Goal: Task Accomplishment & Management: Manage account settings

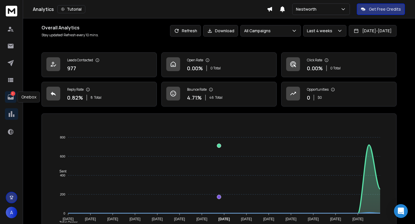
click at [10, 98] on icon at bounding box center [10, 96] width 6 height 5
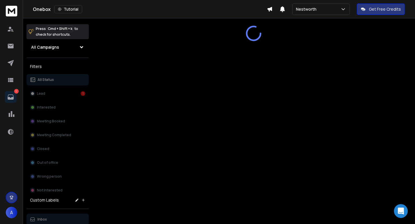
click at [61, 90] on div "All Status Lead 1 Interested Meeting Booked Meeting Completed Closed Out of off…" at bounding box center [57, 135] width 62 height 122
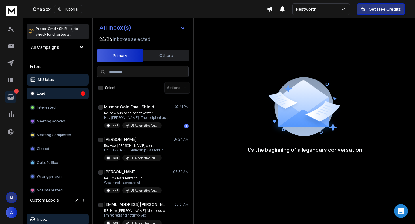
click at [53, 94] on button "Lead 1" at bounding box center [57, 94] width 62 height 12
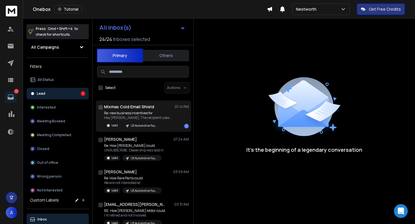
click at [135, 113] on p "Re: new business incentives for" at bounding box center [138, 113] width 69 height 5
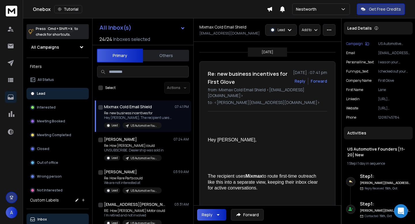
click at [284, 30] on p "Lead" at bounding box center [280, 30] width 7 height 5
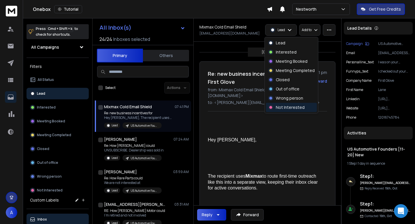
click at [287, 104] on div "Not Interested" at bounding box center [291, 107] width 51 height 9
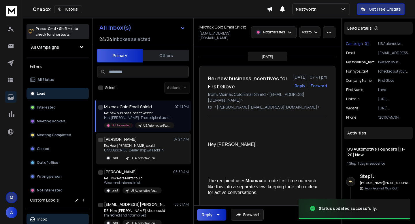
click at [161, 144] on p "Re: How Jim Sigel could" at bounding box center [134, 145] width 60 height 5
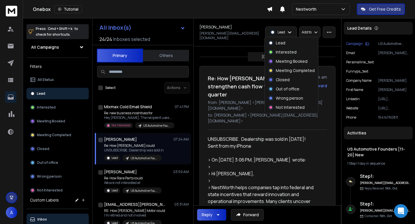
click at [288, 30] on icon at bounding box center [289, 32] width 5 height 5
click at [279, 107] on p "Not Interested" at bounding box center [290, 108] width 29 height 6
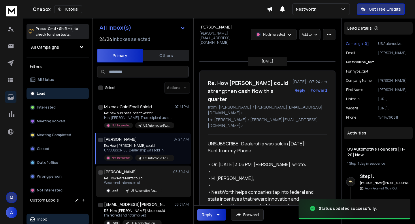
click at [145, 176] on p "Re: How Rare Parts could" at bounding box center [133, 178] width 58 height 5
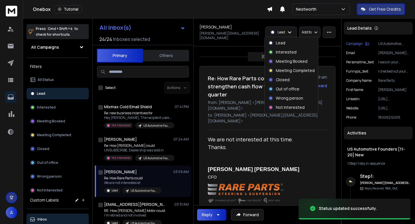
click at [284, 32] on div "Lead" at bounding box center [280, 32] width 31 height 11
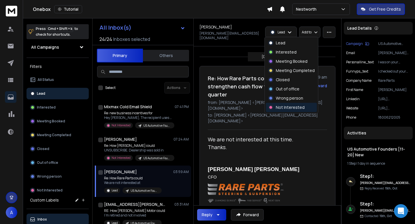
click at [280, 107] on p "Not Interested" at bounding box center [290, 108] width 29 height 6
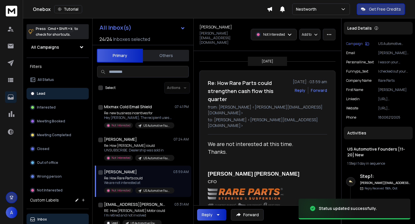
scroll to position [35, 0]
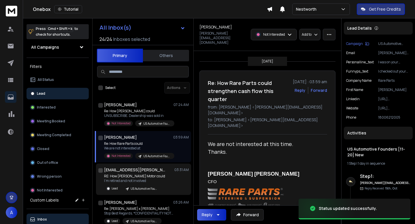
click at [150, 172] on div "wiv.vidmar@gmail.com 03:31 AM" at bounding box center [146, 170] width 85 height 6
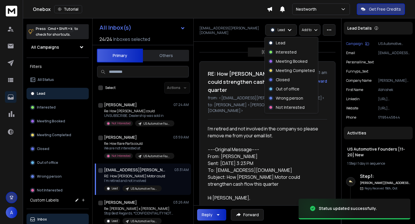
click at [281, 31] on p "Lead" at bounding box center [280, 30] width 7 height 5
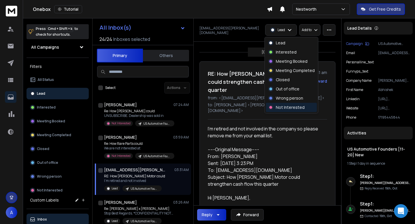
click at [284, 111] on div "Not Interested" at bounding box center [291, 107] width 51 height 9
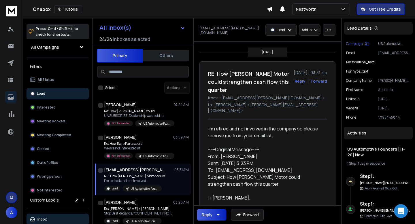
scroll to position [73, 0]
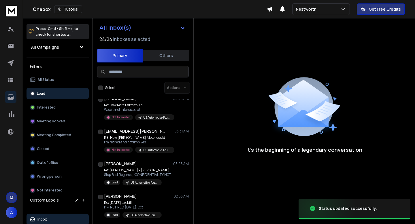
click at [163, 163] on div "Bernard Tansey 03:26 AM" at bounding box center [146, 164] width 85 height 6
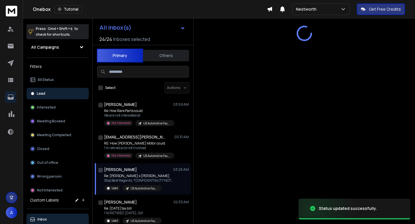
scroll to position [67, 0]
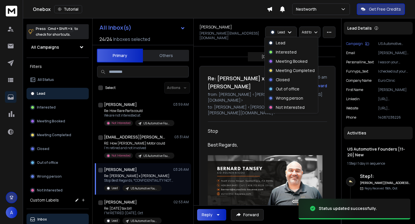
click at [289, 31] on icon at bounding box center [289, 32] width 3 height 2
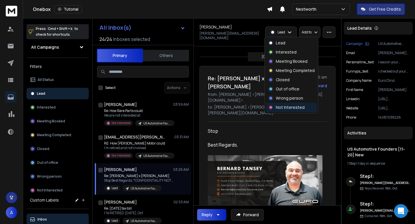
click at [285, 107] on p "Not Interested" at bounding box center [290, 108] width 29 height 6
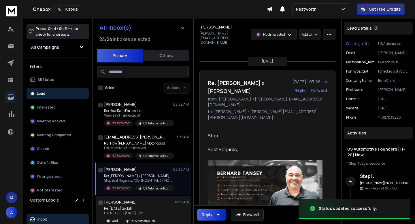
click at [136, 202] on div "Garry Brayko 02:53 AM" at bounding box center [146, 202] width 85 height 6
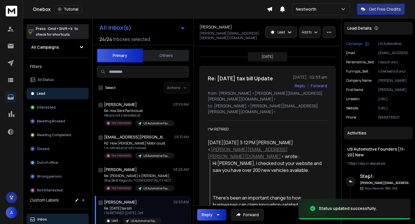
click at [287, 33] on div "Lead" at bounding box center [280, 32] width 31 height 11
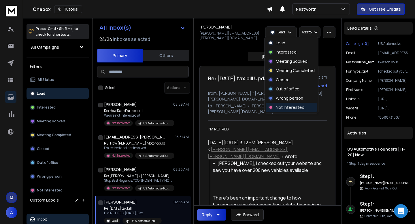
click at [281, 109] on p "Not Interested" at bounding box center [290, 108] width 29 height 6
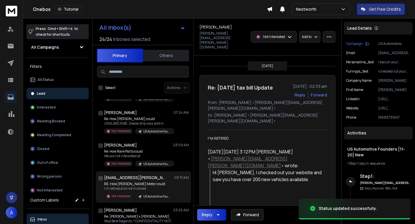
scroll to position [0, 0]
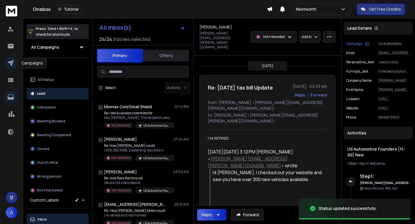
click at [11, 64] on icon at bounding box center [10, 63] width 6 height 6
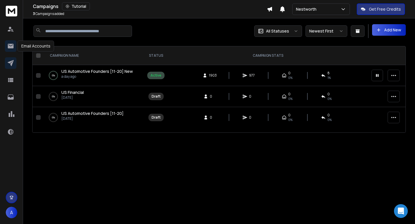
click at [12, 47] on icon at bounding box center [11, 46] width 6 height 5
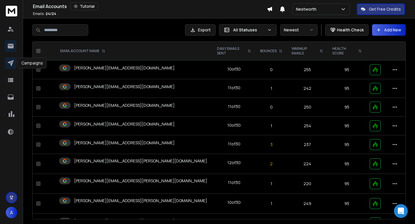
click at [13, 64] on icon at bounding box center [10, 63] width 7 height 7
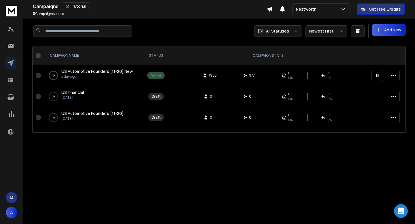
click at [70, 71] on span "US Automotive Founders [11-20] New" at bounding box center [96, 71] width 71 height 5
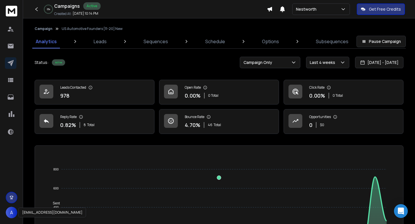
click at [13, 213] on span "A" at bounding box center [12, 213] width 12 height 12
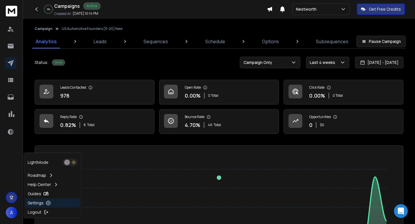
click at [37, 204] on p "Settings" at bounding box center [36, 203] width 16 height 6
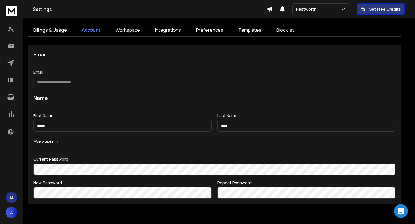
click at [198, 30] on link "Preferences" at bounding box center [209, 30] width 39 height 12
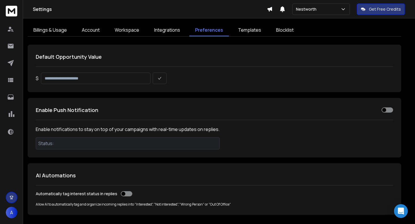
click at [89, 30] on link "Account" at bounding box center [90, 30] width 29 height 12
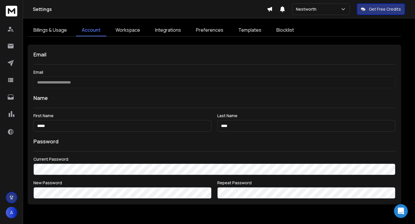
click at [127, 29] on link "Workspace" at bounding box center [128, 30] width 36 height 12
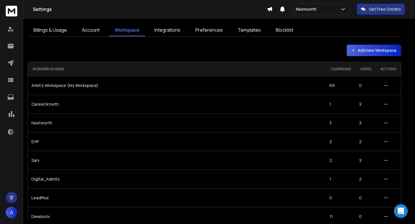
click at [164, 29] on link "Integrations" at bounding box center [167, 30] width 37 height 12
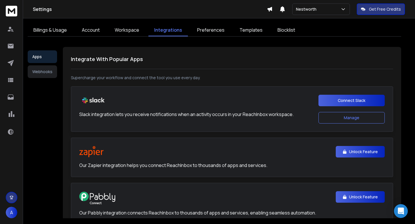
click at [210, 29] on link "Preferences" at bounding box center [210, 30] width 39 height 12
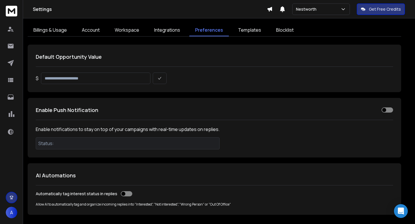
click at [251, 27] on link "Templates" at bounding box center [249, 30] width 35 height 12
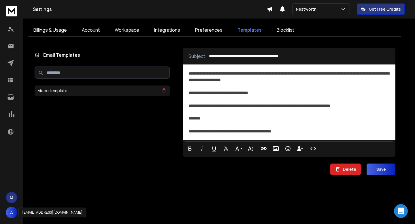
click at [10, 210] on span "A" at bounding box center [12, 213] width 12 height 12
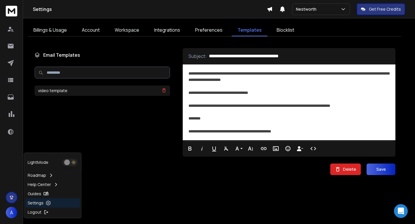
click at [38, 204] on p "Settings" at bounding box center [36, 203] width 16 height 6
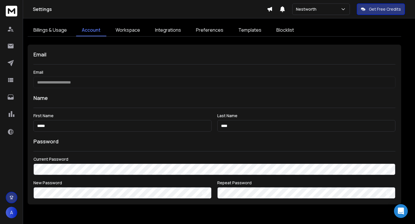
click at [128, 34] on link "Workspace" at bounding box center [128, 30] width 36 height 12
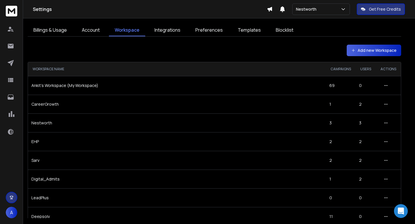
click at [175, 32] on link "Integrations" at bounding box center [167, 30] width 37 height 12
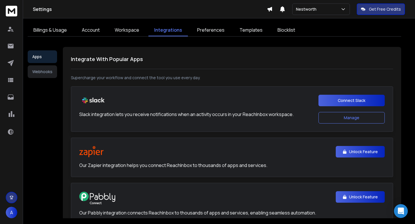
click at [204, 32] on link "Preferences" at bounding box center [210, 30] width 39 height 12
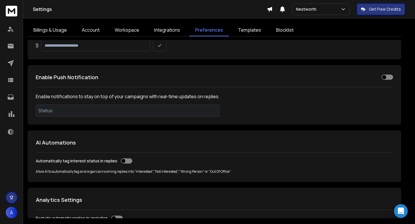
scroll to position [33, 0]
click at [198, 114] on div "Status:" at bounding box center [128, 110] width 184 height 12
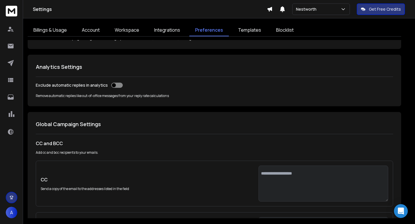
scroll to position [153, 0]
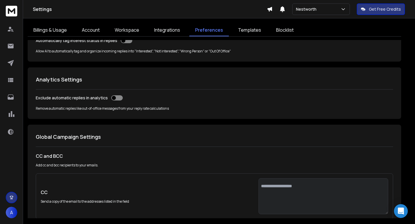
click at [248, 29] on link "Templates" at bounding box center [249, 30] width 35 height 12
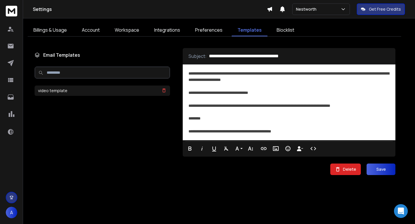
click at [288, 32] on link "Blocklist" at bounding box center [285, 30] width 29 height 12
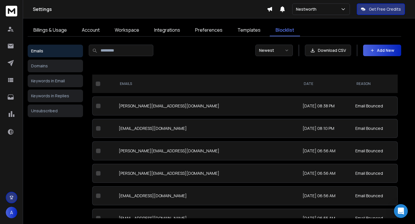
click at [60, 69] on button "Domains" at bounding box center [55, 66] width 55 height 13
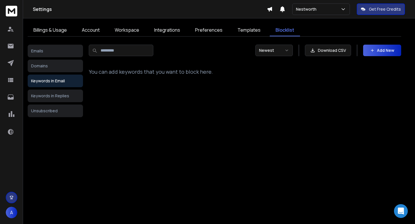
click at [50, 81] on email "Keywords in Email" at bounding box center [55, 81] width 55 height 13
click at [47, 93] on replies "Keywords in Replies" at bounding box center [55, 96] width 55 height 13
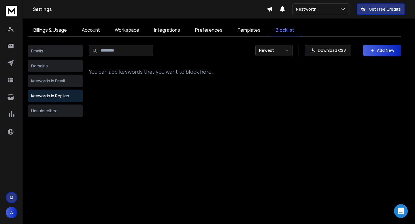
click at [50, 111] on button "Unsubscribed" at bounding box center [55, 111] width 55 height 13
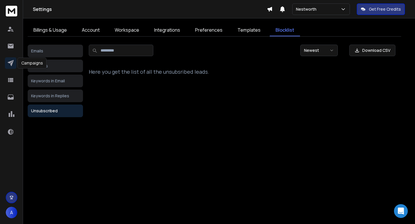
click at [11, 62] on icon at bounding box center [10, 63] width 6 height 6
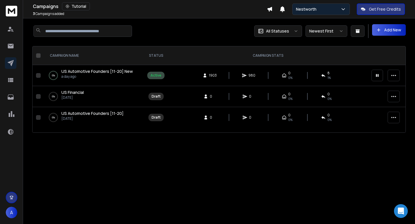
click at [318, 10] on p "Nestworth" at bounding box center [307, 9] width 23 height 6
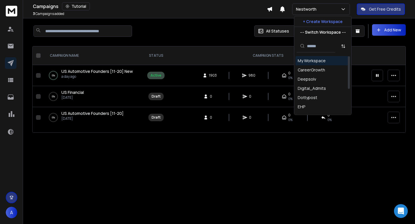
click at [312, 62] on div "My Workspace" at bounding box center [311, 61] width 28 height 6
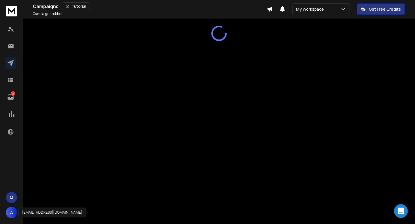
click at [14, 213] on span "A" at bounding box center [12, 213] width 12 height 12
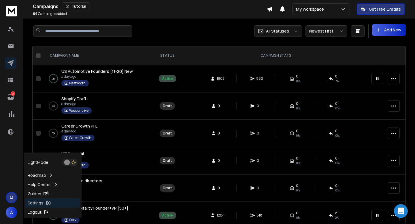
click at [38, 202] on p "Settings" at bounding box center [36, 203] width 16 height 6
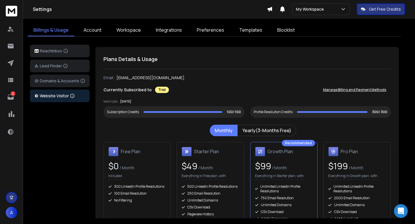
click at [44, 98] on button "Website Visitor" at bounding box center [60, 96] width 60 height 13
click at [51, 82] on button "Domains & Accounts" at bounding box center [60, 81] width 60 height 13
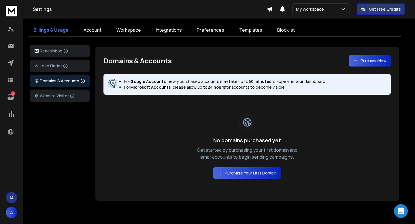
click at [50, 98] on button "Website Visitor" at bounding box center [60, 96] width 60 height 13
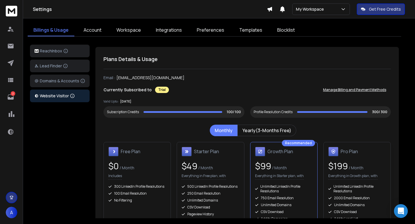
click at [64, 83] on button "Domains & Accounts" at bounding box center [60, 81] width 60 height 13
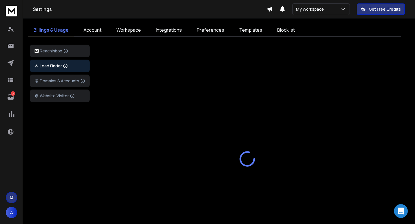
click at [58, 62] on button "Lead Finder" at bounding box center [60, 66] width 60 height 13
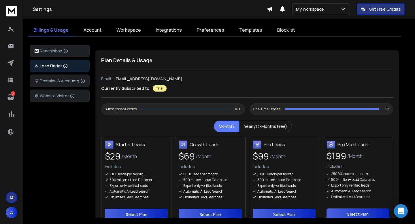
click at [54, 55] on button "ReachInbox" at bounding box center [60, 51] width 60 height 13
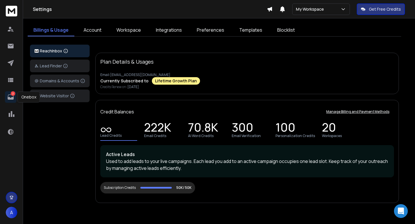
click at [11, 97] on icon at bounding box center [10, 97] width 7 height 7
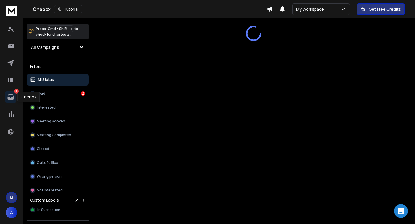
click at [45, 99] on div "All Status Lead 2 Interested Meeting Booked Meeting Completed Closed Out of off…" at bounding box center [57, 135] width 62 height 122
click at [49, 97] on button "Lead 2" at bounding box center [57, 94] width 62 height 12
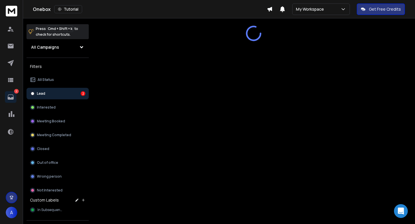
click at [49, 97] on button "Lead 2" at bounding box center [57, 94] width 62 height 12
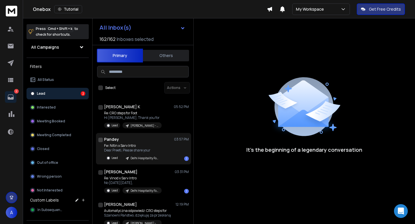
click at [152, 143] on p "Fw: Nitin x Sarv Intro" at bounding box center [133, 145] width 58 height 5
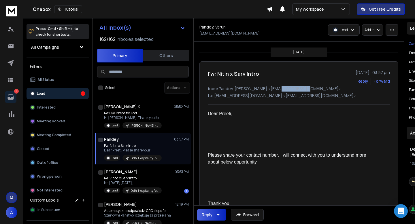
drag, startPoint x: 302, startPoint y: 89, endPoint x: 277, endPoint y: 89, distance: 25.1
click at [277, 89] on p "from: Pandey, Varun <varun.pandey@radisson.com>" at bounding box center [299, 89] width 182 height 6
copy p "radisson.com"
click at [302, 90] on p "from: Pandey, Varun <varun.pandey@radisson.com>" at bounding box center [299, 89] width 182 height 6
drag, startPoint x: 301, startPoint y: 89, endPoint x: 248, endPoint y: 88, distance: 53.6
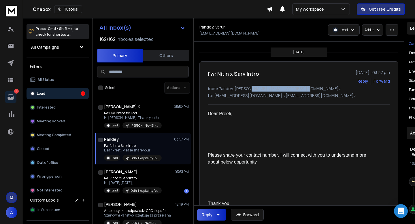
click at [248, 88] on p "from: Pandey, Varun <varun.pandey@radisson.com>" at bounding box center [299, 89] width 182 height 6
copy p "varun.pandey@radisson.com"
click at [348, 29] on p "Lead" at bounding box center [343, 30] width 7 height 5
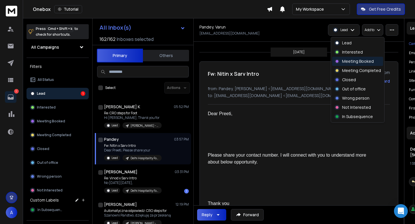
click at [356, 61] on p "Meeting Booked" at bounding box center [358, 61] width 32 height 6
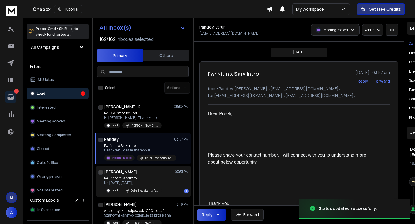
click at [151, 179] on p "Re: Vinod x Sarv Intro" at bounding box center [133, 178] width 58 height 5
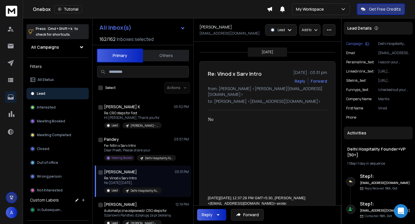
click at [288, 32] on icon at bounding box center [289, 30] width 5 height 5
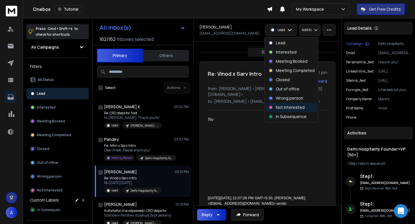
click at [279, 107] on p "Not Interested" at bounding box center [290, 108] width 29 height 6
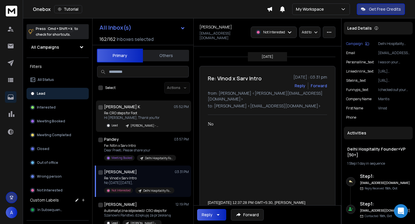
click at [157, 116] on p "Hi [PERSON_NAME], Thank you for" at bounding box center [133, 117] width 58 height 5
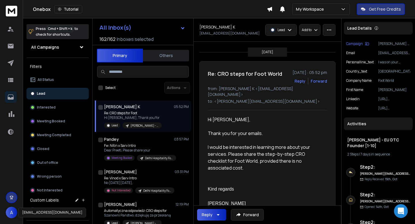
click at [9, 213] on span "A" at bounding box center [12, 213] width 12 height 12
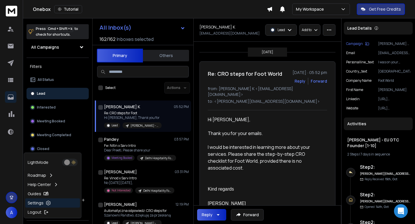
click at [32, 200] on div "Settings" at bounding box center [52, 202] width 55 height 9
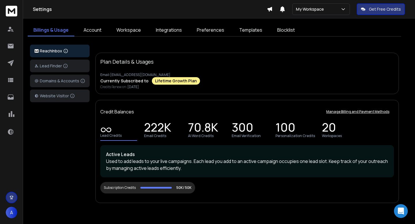
click at [61, 69] on button "Lead Finder" at bounding box center [60, 66] width 60 height 13
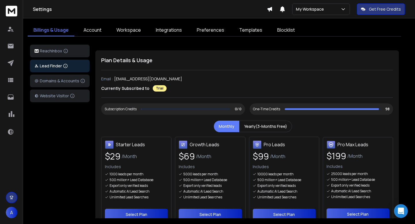
click at [55, 84] on button "Domains & Accounts" at bounding box center [60, 81] width 60 height 13
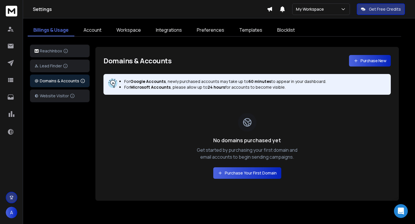
click at [56, 101] on button "Website Visitor" at bounding box center [60, 96] width 60 height 13
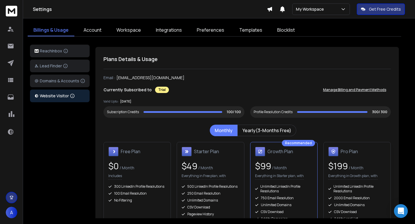
click at [212, 27] on link "Preferences" at bounding box center [210, 30] width 39 height 12
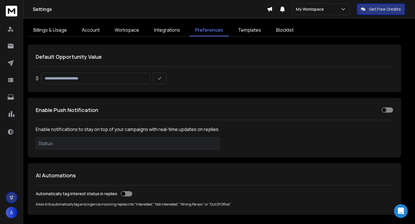
click at [247, 29] on link "Templates" at bounding box center [249, 30] width 35 height 12
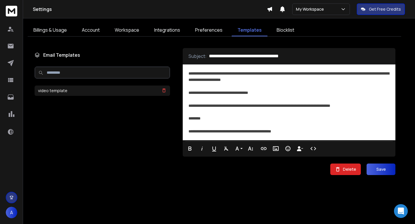
click at [277, 29] on link "Blocklist" at bounding box center [285, 30] width 29 height 12
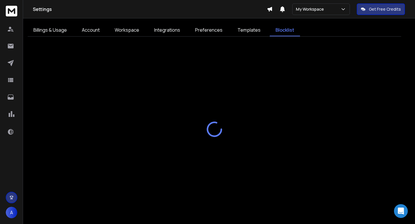
click at [203, 31] on link "Preferences" at bounding box center [208, 30] width 39 height 12
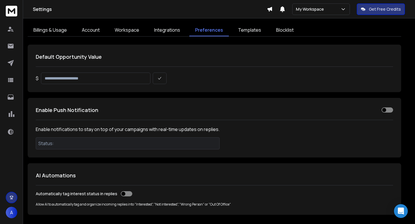
click at [174, 30] on link "Integrations" at bounding box center [166, 30] width 37 height 12
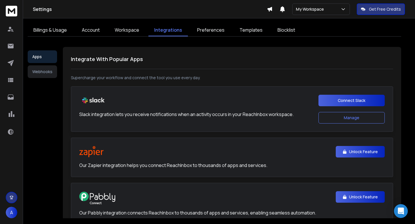
click at [132, 31] on link "Workspace" at bounding box center [127, 30] width 36 height 12
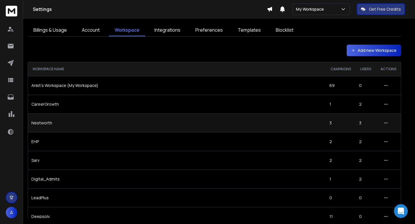
click at [70, 122] on td "Nestworth" at bounding box center [177, 122] width 298 height 19
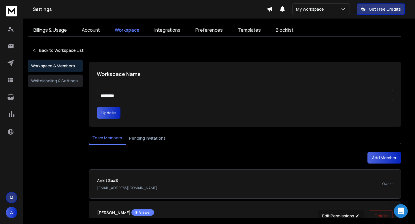
click at [208, 34] on link "Preferences" at bounding box center [208, 30] width 39 height 12
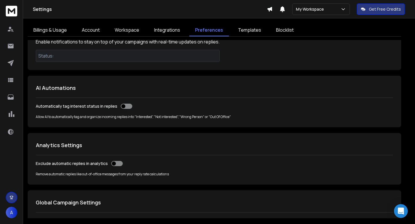
scroll to position [106, 0]
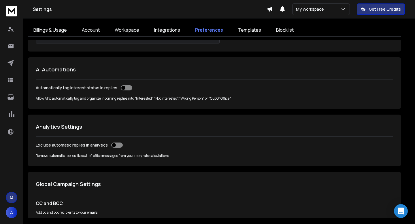
click at [117, 146] on button "Exclude automatic replies in analytics" at bounding box center [117, 145] width 12 height 5
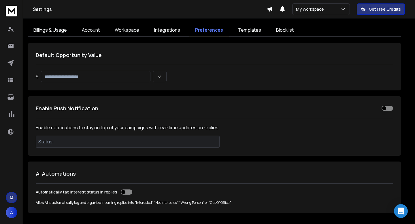
scroll to position [0, 0]
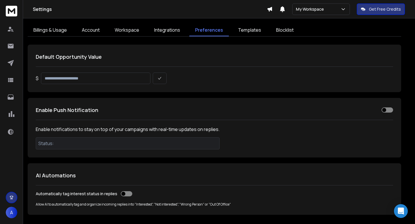
click at [208, 29] on link "Preferences" at bounding box center [208, 30] width 39 height 12
click at [126, 28] on link "Workspace" at bounding box center [127, 30] width 36 height 12
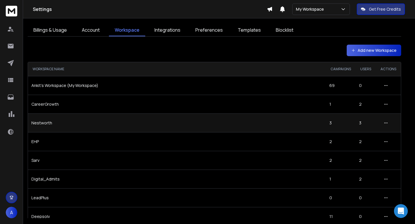
click at [116, 122] on td "Nestworth" at bounding box center [177, 122] width 298 height 19
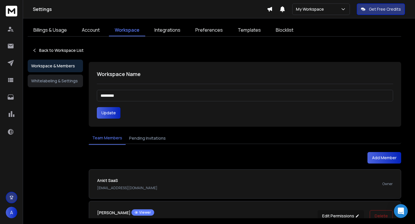
click at [207, 31] on link "Preferences" at bounding box center [208, 30] width 39 height 12
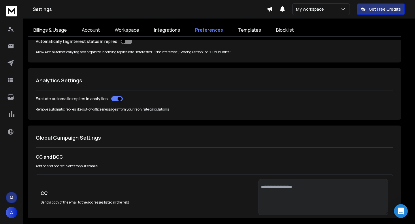
scroll to position [231, 0]
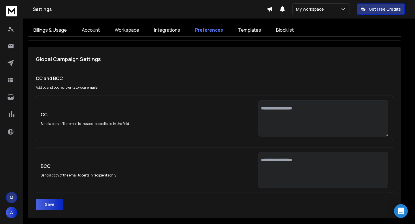
click at [46, 204] on button "Save" at bounding box center [50, 205] width 28 height 12
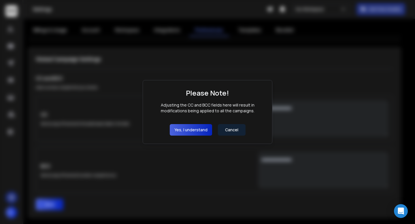
click at [185, 134] on button "Yes, I understand" at bounding box center [191, 130] width 42 height 12
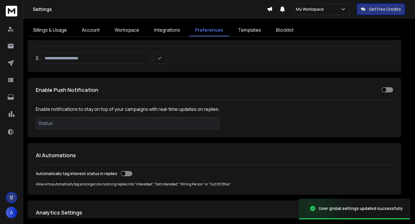
scroll to position [0, 0]
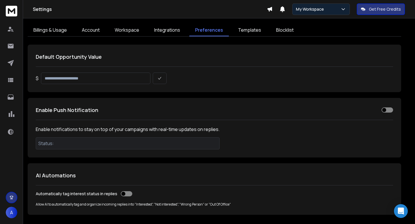
click at [304, 11] on p "My Workspace" at bounding box center [311, 9] width 30 height 6
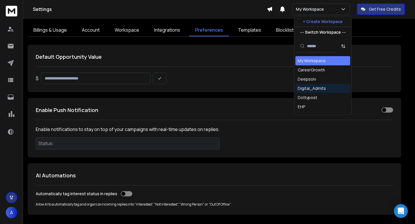
click at [126, 32] on link "Workspace" at bounding box center [127, 30] width 36 height 12
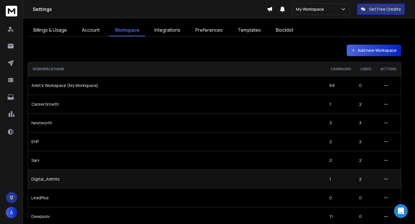
click at [80, 178] on td "Digital_Admits" at bounding box center [177, 179] width 298 height 19
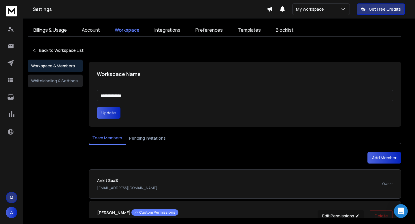
click at [201, 31] on link "Preferences" at bounding box center [208, 30] width 39 height 12
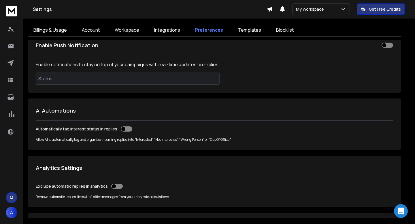
scroll to position [88, 0]
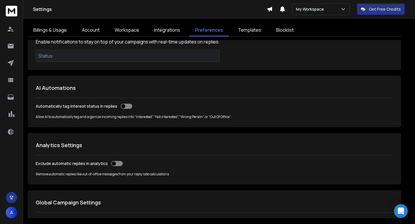
click at [114, 167] on div "Analytics Settings Exclude automatic replies in analytics Remove automatic repl…" at bounding box center [214, 158] width 357 height 35
click at [116, 164] on button "Exclude automatic replies in analytics" at bounding box center [117, 163] width 12 height 5
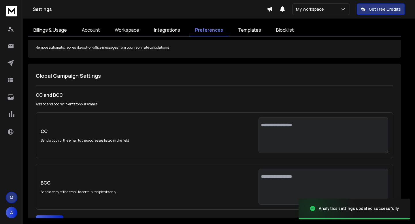
scroll to position [231, 0]
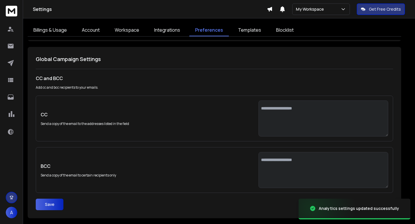
click at [51, 207] on button "Save" at bounding box center [50, 205] width 28 height 12
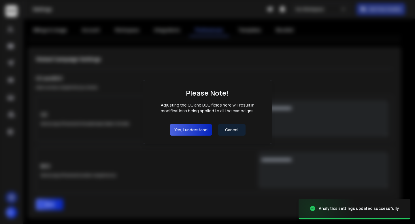
click at [195, 127] on button "Yes, I understand" at bounding box center [191, 130] width 42 height 12
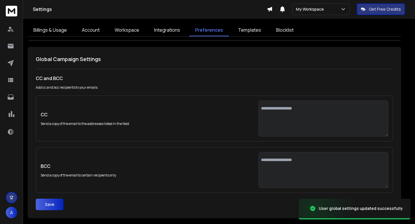
click at [127, 35] on link "Workspace" at bounding box center [127, 30] width 36 height 12
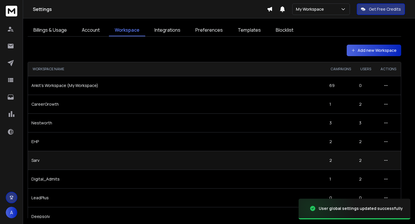
click at [100, 163] on td "Sarv" at bounding box center [177, 160] width 298 height 19
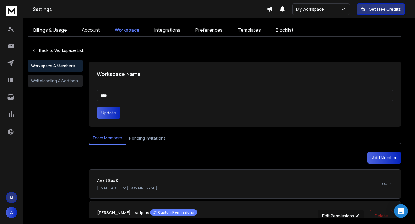
click at [200, 31] on link "Preferences" at bounding box center [208, 30] width 39 height 12
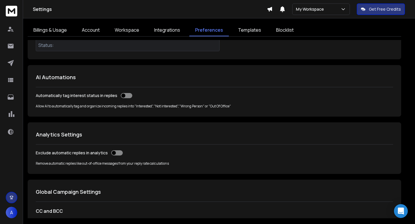
scroll to position [139, 0]
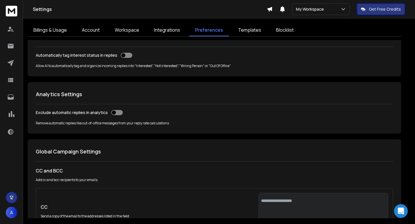
click at [115, 113] on button "Exclude automatic replies in analytics" at bounding box center [117, 112] width 12 height 5
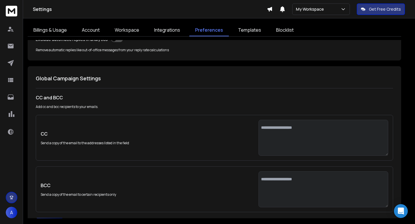
scroll to position [231, 0]
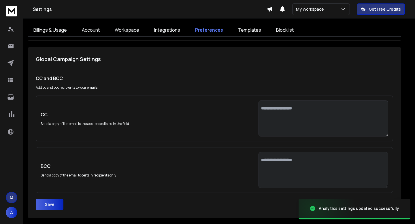
click at [52, 203] on button "Save" at bounding box center [50, 205] width 28 height 12
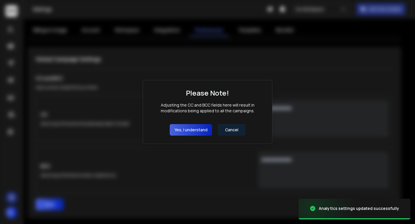
click at [178, 129] on button "Yes, I understand" at bounding box center [191, 130] width 42 height 12
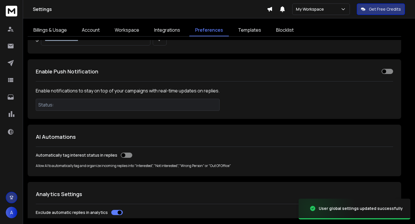
scroll to position [0, 0]
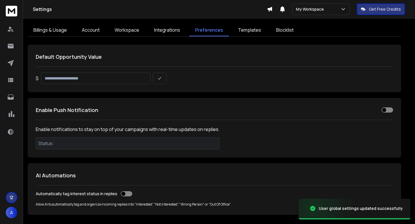
click at [134, 28] on link "Workspace" at bounding box center [127, 30] width 36 height 12
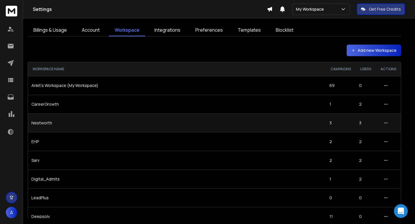
click at [94, 126] on td "Nestworth" at bounding box center [177, 122] width 298 height 19
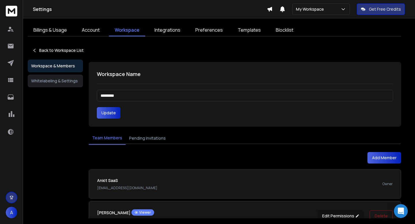
click at [203, 29] on link "Preferences" at bounding box center [208, 30] width 39 height 12
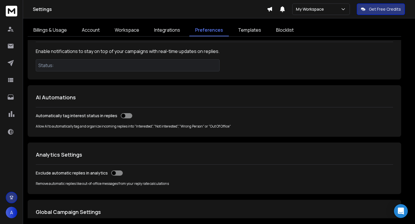
scroll to position [111, 0]
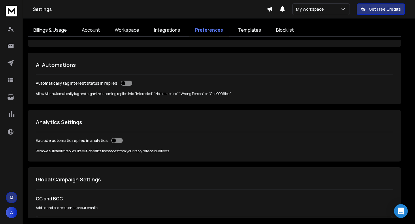
click at [119, 138] on button "Exclude automatic replies in analytics" at bounding box center [117, 140] width 12 height 5
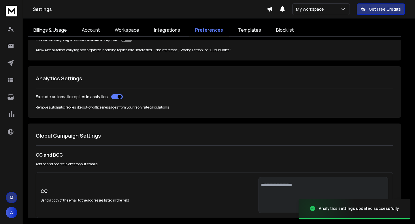
scroll to position [231, 0]
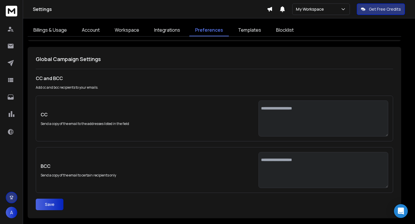
click at [53, 202] on button "Save" at bounding box center [50, 205] width 28 height 12
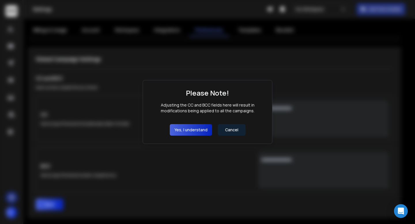
click at [187, 133] on button "Yes, I understand" at bounding box center [191, 130] width 42 height 12
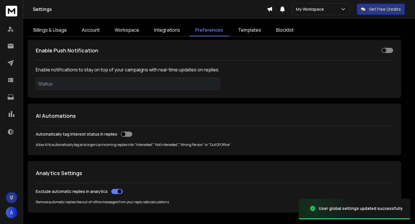
scroll to position [45, 0]
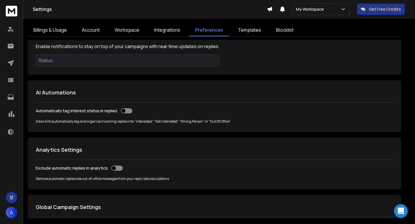
scroll to position [106, 0]
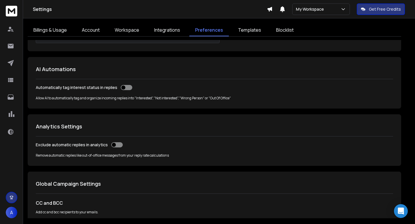
click at [118, 145] on button "Exclude automatic replies in analytics" at bounding box center [117, 144] width 12 height 5
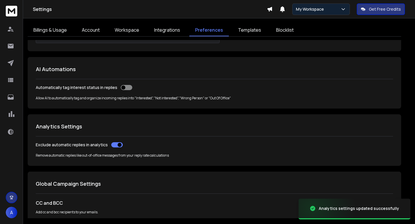
click at [333, 10] on div "My Workspace" at bounding box center [321, 9] width 50 height 6
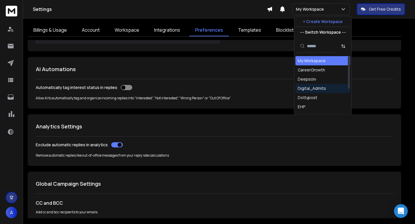
click at [202, 144] on div "Exclude automatic replies in analytics" at bounding box center [214, 144] width 357 height 5
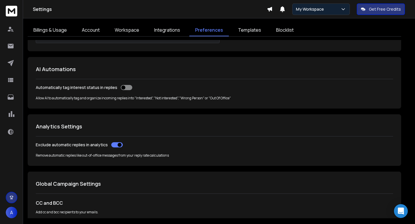
click at [313, 12] on button "My Workspace" at bounding box center [321, 9] width 58 height 12
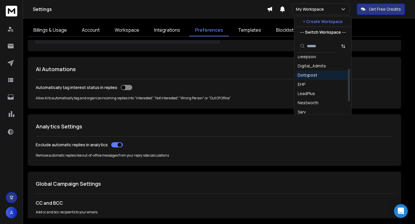
scroll to position [23, 0]
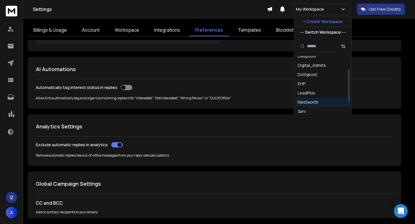
click at [309, 103] on div "Nestworth" at bounding box center [307, 102] width 21 height 6
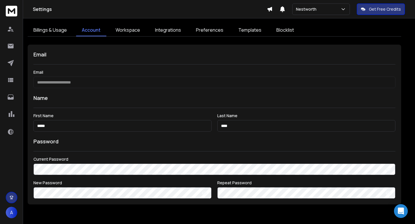
click at [209, 29] on link "Preferences" at bounding box center [209, 30] width 39 height 12
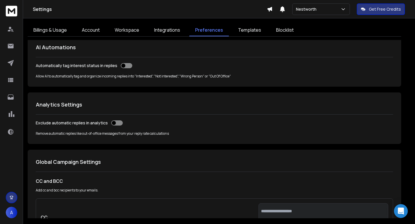
scroll to position [171, 0]
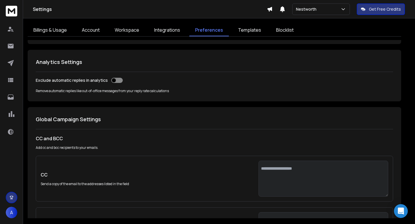
click at [115, 83] on button "Exclude automatic replies in analytics" at bounding box center [117, 80] width 12 height 5
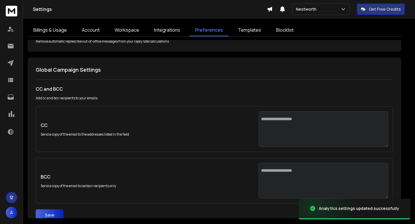
scroll to position [231, 0]
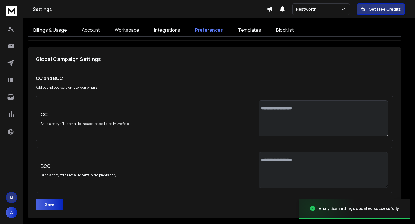
click at [55, 208] on button "Save" at bounding box center [50, 205] width 28 height 12
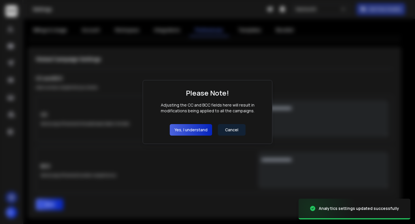
click at [196, 124] on button "Yes, I understand" at bounding box center [191, 130] width 42 height 12
click at [195, 128] on div "Yes, I understand Cancel" at bounding box center [207, 130] width 86 height 12
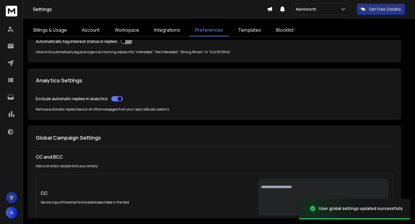
scroll to position [113, 0]
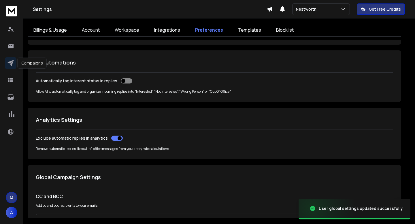
click at [10, 65] on icon at bounding box center [10, 63] width 7 height 7
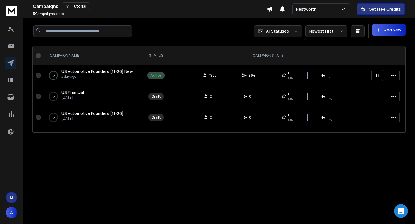
click at [69, 73] on span "US Automotive Founders [11-20] New" at bounding box center [96, 71] width 71 height 5
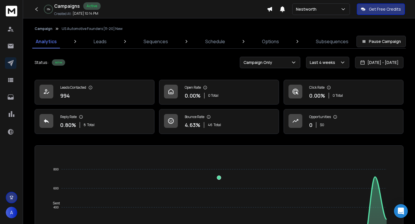
click at [142, 67] on div "Status: Active Pause Campaign Campaign Only Last 4 weeks 17 Sep 2025 - 15 Oct 2…" at bounding box center [219, 63] width 369 height 12
click at [11, 208] on span "A" at bounding box center [12, 213] width 12 height 12
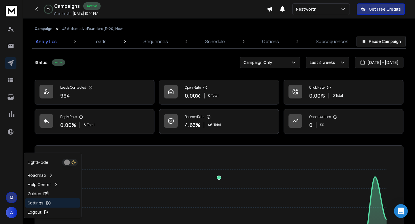
click at [45, 200] on div "Settings" at bounding box center [52, 202] width 55 height 9
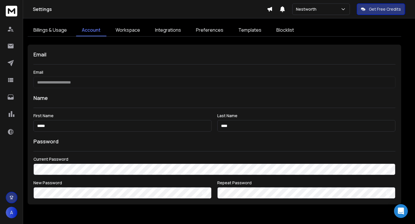
click at [202, 33] on link "Preferences" at bounding box center [209, 30] width 39 height 12
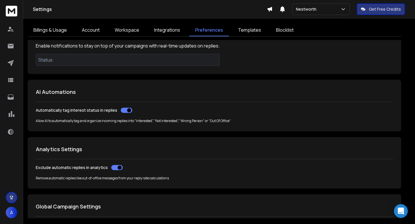
scroll to position [116, 0]
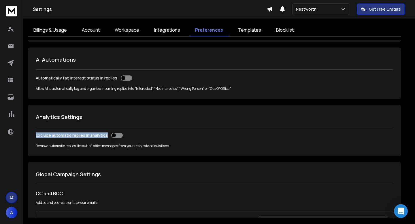
drag, startPoint x: 107, startPoint y: 136, endPoint x: 36, endPoint y: 136, distance: 71.1
click at [36, 136] on div "Exclude automatic replies in analytics" at bounding box center [214, 135] width 357 height 5
copy label "Exclude automatic replies in analytics"
click at [402, 206] on div "Open Intercom Messenger" at bounding box center [400, 211] width 15 height 15
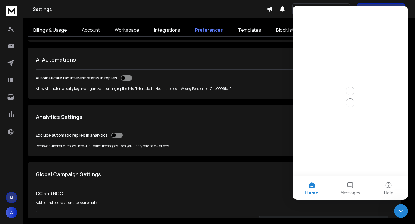
scroll to position [0, 0]
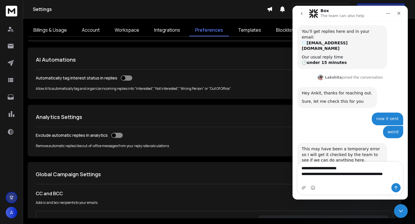
scroll to position [89, 0]
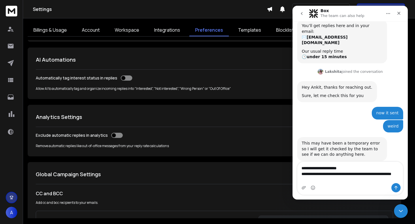
type textarea "**********"
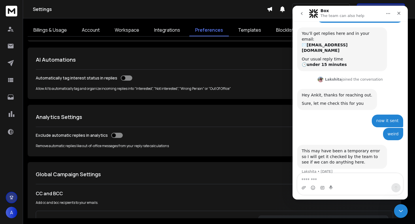
scroll to position [121, 0]
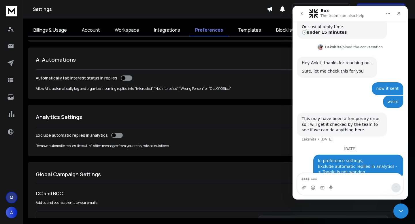
click at [403, 210] on icon "Close Intercom Messenger" at bounding box center [399, 210] width 7 height 7
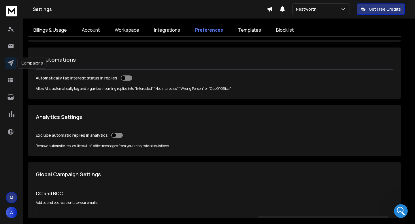
click at [10, 62] on icon at bounding box center [10, 63] width 6 height 6
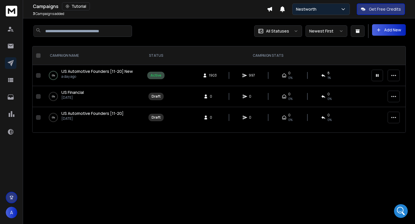
click at [318, 11] on p "Nestworth" at bounding box center [307, 9] width 23 height 6
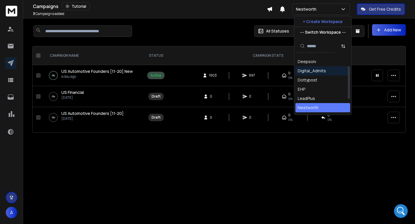
scroll to position [18, 0]
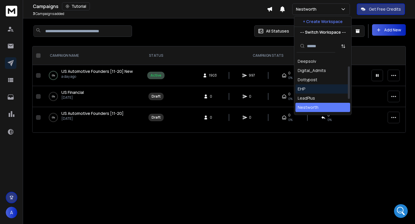
click at [310, 89] on div "EHP" at bounding box center [322, 88] width 55 height 9
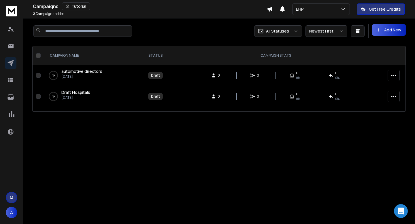
click at [81, 93] on span "Draft Hospitals" at bounding box center [75, 92] width 29 height 5
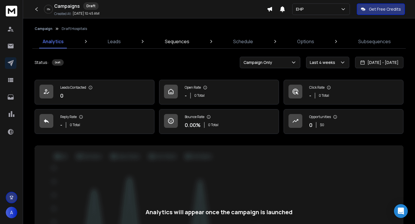
click at [179, 41] on p "Sequences" at bounding box center [177, 41] width 24 height 7
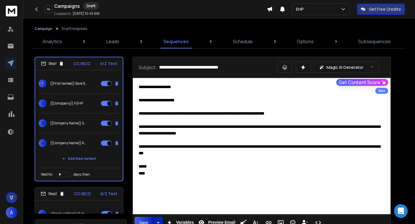
click at [73, 85] on p "{{First namee}} Save $640/Employee" at bounding box center [68, 83] width 37 height 5
click at [72, 102] on p "{{Comapany}} X EHP" at bounding box center [66, 103] width 33 height 5
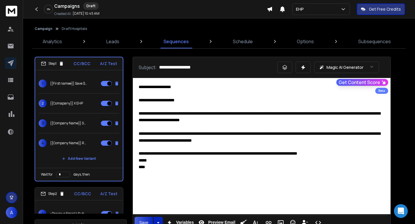
click at [71, 84] on p "{{First namee}} Save $640/Employee" at bounding box center [68, 83] width 37 height 5
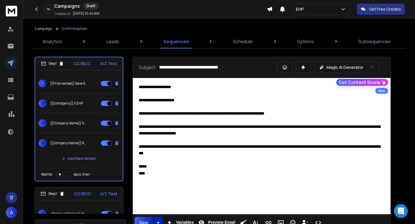
click at [69, 103] on p "{{Comapany}} X EHP" at bounding box center [66, 103] width 33 height 5
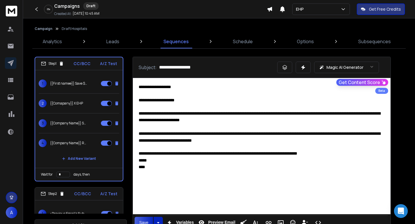
click at [219, 133] on span "**********" at bounding box center [260, 137] width 242 height 11
click at [75, 124] on p "{{Company Name}} Savings Plan" at bounding box center [68, 123] width 37 height 5
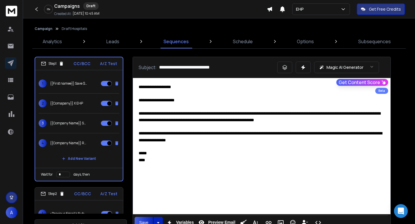
click at [80, 145] on p "{{Company Name}} Results" at bounding box center [68, 143] width 37 height 5
type input "**********"
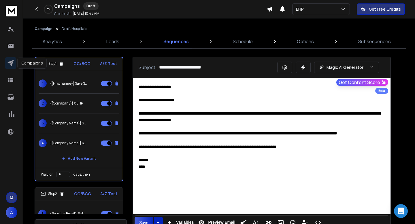
click at [13, 63] on icon at bounding box center [10, 63] width 7 height 7
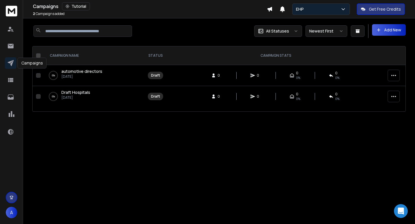
click at [308, 11] on div "EHP" at bounding box center [321, 9] width 50 height 6
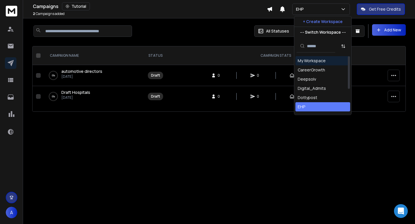
click at [309, 62] on div "My Workspace" at bounding box center [311, 61] width 28 height 6
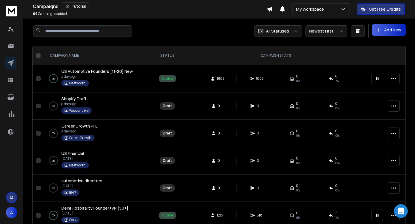
click at [175, 36] on div at bounding box center [125, 31] width 187 height 14
click at [157, 29] on div at bounding box center [125, 31] width 187 height 14
click at [12, 99] on icon at bounding box center [10, 96] width 6 height 5
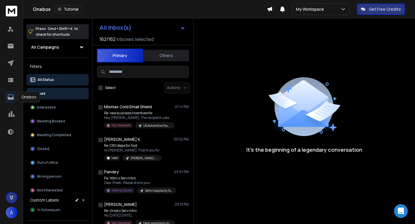
click at [57, 97] on button "Lead" at bounding box center [57, 94] width 62 height 12
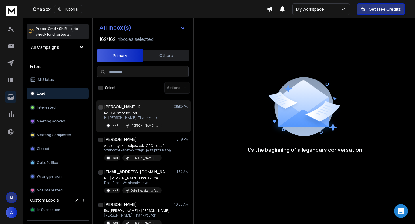
click at [117, 108] on h1 "[PERSON_NAME] K" at bounding box center [122, 107] width 36 height 6
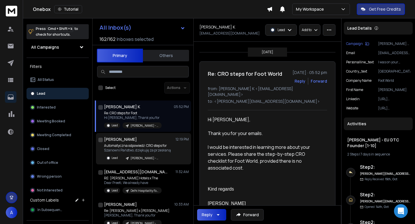
click at [139, 144] on p "Automatyczna odpowiedź: CRO steps for" at bounding box center [137, 145] width 67 height 5
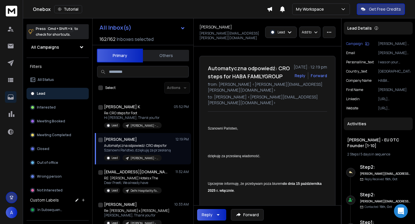
scroll to position [10, 0]
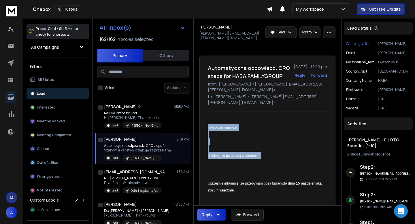
drag, startPoint x: 272, startPoint y: 151, endPoint x: 207, endPoint y: 120, distance: 72.3
copy div "Szanowni Państwo, dziękuję za przesłaną wiadomość."
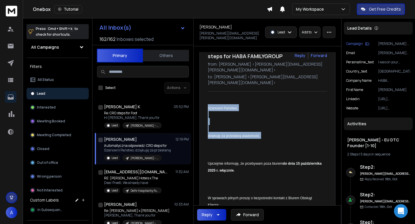
scroll to position [34, 0]
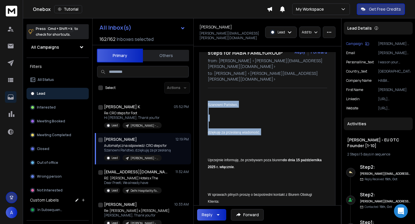
drag, startPoint x: 297, startPoint y: 162, endPoint x: 205, endPoint y: 153, distance: 92.2
click at [287, 27] on div "Lead" at bounding box center [280, 32] width 31 height 11
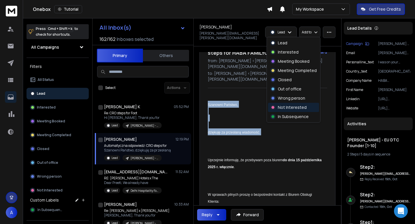
click at [288, 107] on p "Not Interested" at bounding box center [292, 108] width 29 height 6
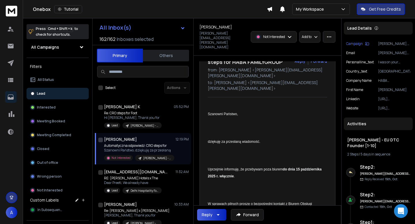
drag, startPoint x: 290, startPoint y: 151, endPoint x: 200, endPoint y: 143, distance: 89.9
copy span "Uprzejmie informuję, że przebywam poza biurem do dnia 15 października 2025 r. w…"
click at [296, 31] on div "Not Interested" at bounding box center [273, 36] width 45 height 11
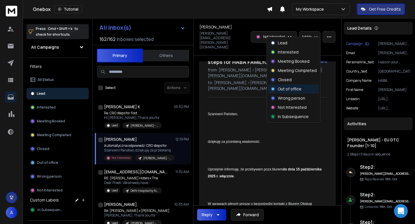
click at [295, 91] on p "Out of office" at bounding box center [290, 89] width 24 height 6
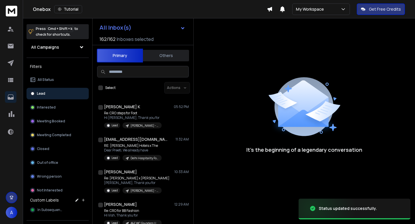
scroll to position [0, 0]
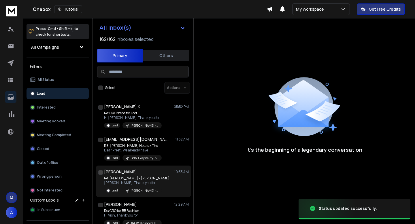
click at [145, 178] on p "Re: [PERSON_NAME] x [PERSON_NAME]" at bounding box center [136, 178] width 65 height 5
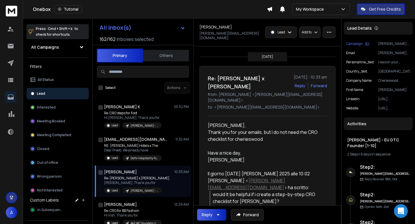
click at [283, 36] on div "[PERSON_NAME] [PERSON_NAME] [PERSON_NAME][EMAIL_ADDRESS][DOMAIN_NAME] Lead Add …" at bounding box center [267, 32] width 147 height 28
click at [285, 33] on div "Lead" at bounding box center [280, 32] width 31 height 11
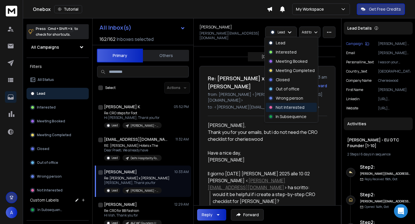
click at [282, 107] on p "Not Interested" at bounding box center [290, 108] width 29 height 6
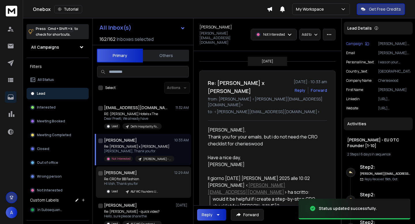
scroll to position [32, 0]
click at [145, 183] on p "Hi Vish, Thank you for" at bounding box center [133, 183] width 58 height 5
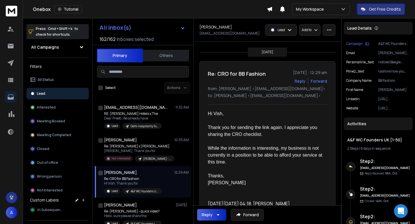
click at [283, 31] on p "Lead" at bounding box center [280, 30] width 7 height 5
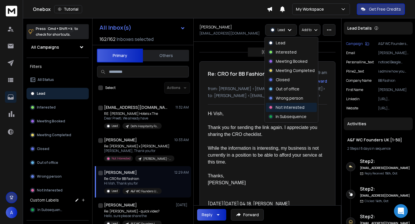
click at [288, 107] on p "Not Interested" at bounding box center [290, 108] width 29 height 6
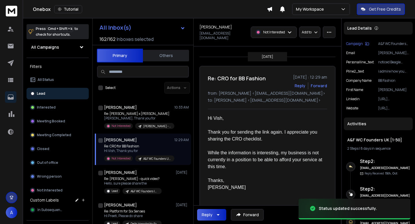
scroll to position [65, 0]
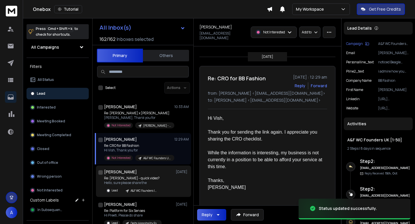
click at [159, 172] on div "[PERSON_NAME] [DATE]" at bounding box center [146, 172] width 85 height 6
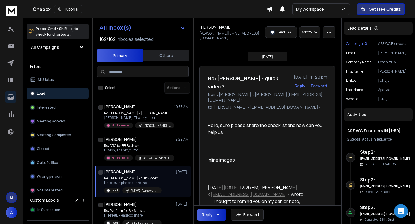
scroll to position [96, 0]
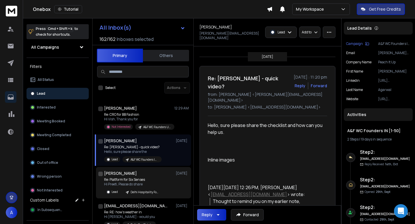
click at [156, 189] on div "Delhi Hospitality Founder+VP [50+]" at bounding box center [141, 192] width 39 height 6
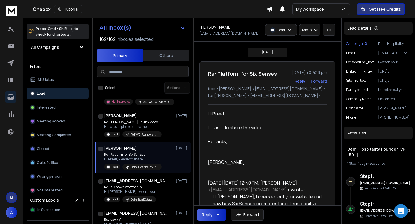
scroll to position [122, 0]
click at [136, 190] on p "Hi [PERSON_NAME] - would you" at bounding box center [130, 191] width 52 height 5
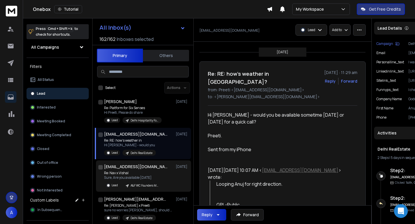
scroll to position [119, 0]
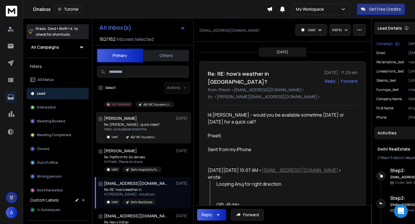
click at [143, 132] on div "Re: [PERSON_NAME] - quick video? Hello, sure please share the Lead A&F WC Found…" at bounding box center [133, 131] width 58 height 18
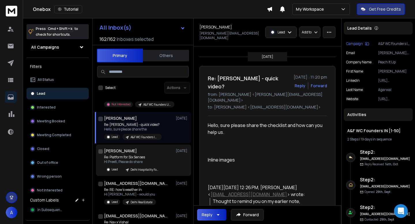
click at [147, 163] on p "Hi Preeti, Please do share" at bounding box center [133, 162] width 58 height 5
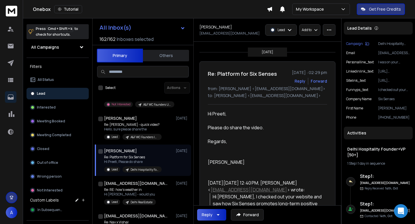
click at [358, 45] on p "Campaign" at bounding box center [354, 43] width 17 height 5
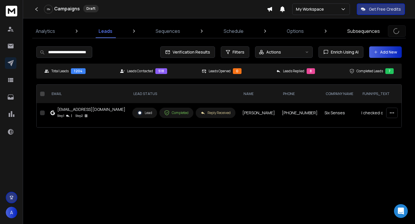
click at [361, 37] on link "Subsequences" at bounding box center [363, 31] width 39 height 14
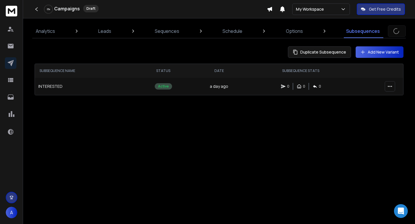
click at [93, 86] on td "INTERESTED" at bounding box center [85, 86] width 101 height 17
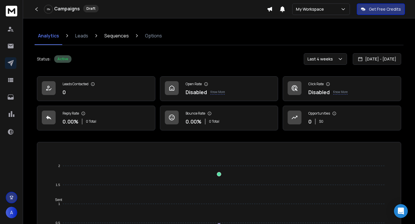
click at [118, 42] on link "Sequences" at bounding box center [116, 35] width 31 height 18
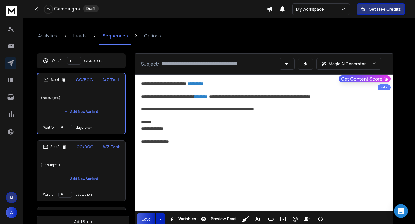
click at [204, 84] on link "**********" at bounding box center [195, 83] width 16 height 4
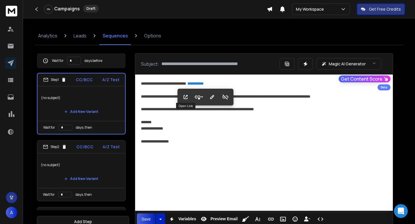
click at [183, 97] on icon "button" at bounding box center [185, 97] width 7 height 7
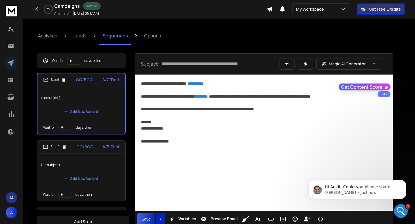
click at [204, 81] on link "**********" at bounding box center [195, 83] width 16 height 4
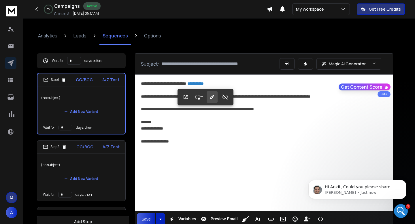
click at [210, 95] on icon "button" at bounding box center [211, 97] width 7 height 7
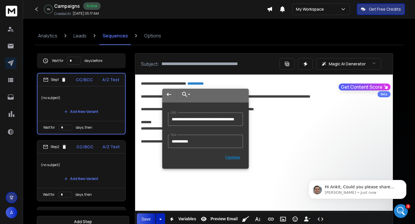
scroll to position [0, 20]
type input "**********"
click at [232, 159] on button "Update" at bounding box center [232, 158] width 21 height 10
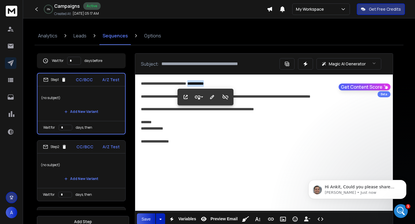
scroll to position [0, 0]
click at [213, 221] on span "Preview Email" at bounding box center [223, 219] width 29 height 5
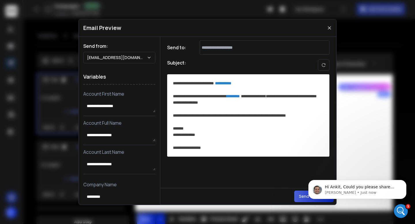
click at [329, 29] on icon at bounding box center [329, 28] width 5 height 5
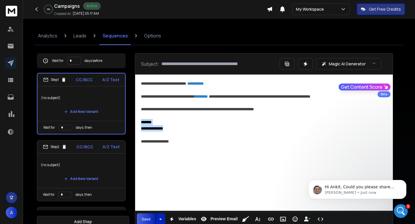
drag, startPoint x: 178, startPoint y: 130, endPoint x: 136, endPoint y: 122, distance: 43.1
click at [136, 122] on div "**********" at bounding box center [263, 142] width 257 height 134
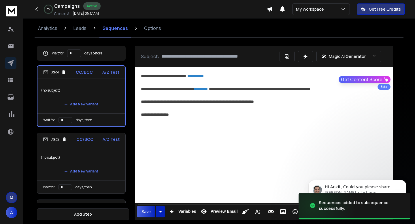
click at [92, 164] on p "(no subject)" at bounding box center [81, 157] width 81 height 16
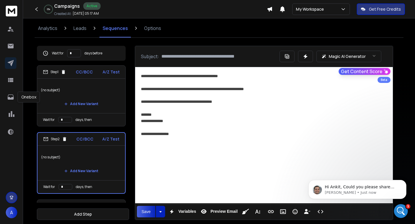
scroll to position [0, 0]
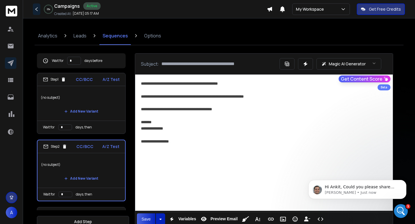
click at [39, 12] on button at bounding box center [36, 9] width 7 height 12
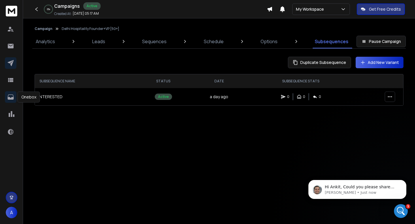
click at [13, 97] on icon at bounding box center [10, 97] width 7 height 7
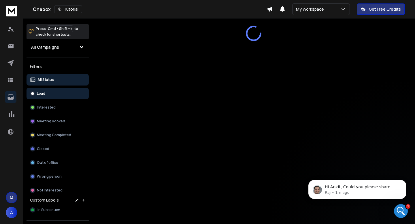
click at [47, 95] on button "Lead" at bounding box center [57, 94] width 62 height 12
click at [403, 211] on icon "Open Intercom Messenger" at bounding box center [400, 211] width 10 height 10
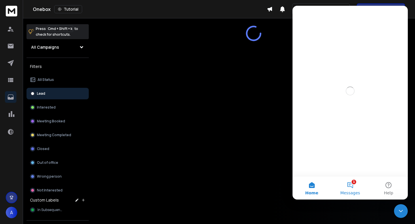
click at [354, 182] on button "1 Messages" at bounding box center [350, 188] width 38 height 23
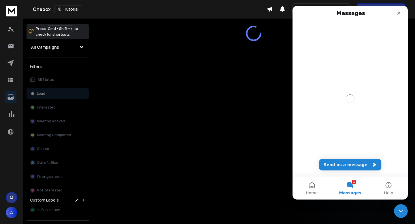
click at [350, 185] on button "1 Messages" at bounding box center [350, 188] width 38 height 23
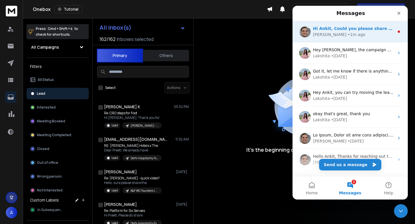
click at [349, 37] on div "Raj • 1m ago" at bounding box center [353, 35] width 81 height 6
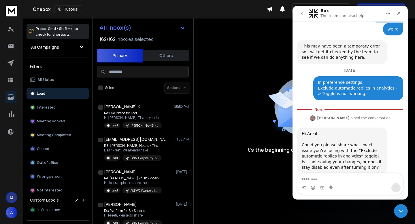
scroll to position [195, 0]
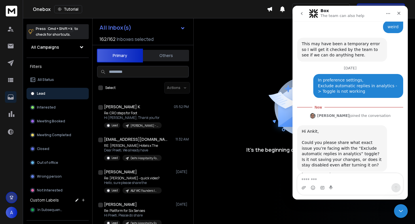
click at [326, 178] on textarea "Message…" at bounding box center [349, 178] width 105 height 10
drag, startPoint x: 333, startPoint y: 154, endPoint x: 343, endPoint y: 150, distance: 10.1
click at [343, 151] on div "Could you please share what exact issue you’re facing with the “Exclude automat…" at bounding box center [341, 151] width 81 height 34
copy div "it stay disabled even after turning it on"
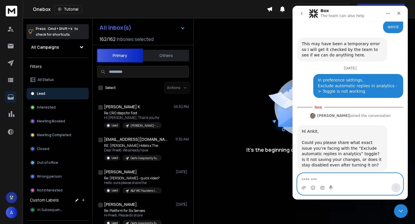
click at [325, 178] on textarea "Message…" at bounding box center [349, 178] width 105 height 10
paste textarea "**********"
type textarea "**********"
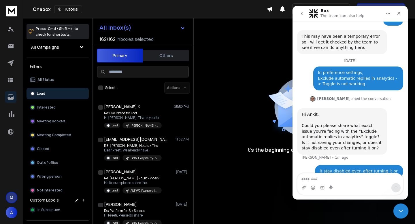
click at [394, 210] on div "Close Intercom Messenger" at bounding box center [400, 210] width 14 height 14
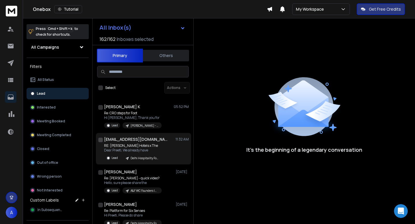
click at [145, 143] on div "[EMAIL_ADDRESS][DOMAIN_NAME] 11:32 AM RE: [PERSON_NAME] Hotels x The Dear Preet…" at bounding box center [146, 148] width 85 height 24
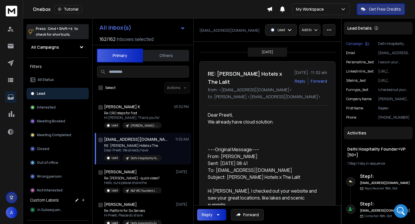
click at [286, 28] on div "Lead" at bounding box center [280, 29] width 31 height 11
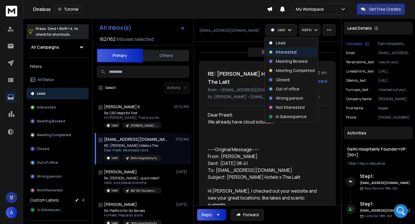
click at [288, 53] on p "Interested" at bounding box center [286, 52] width 21 height 6
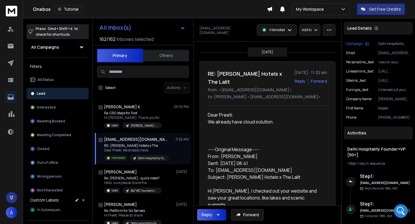
click at [283, 33] on div "Interested" at bounding box center [276, 29] width 39 height 11
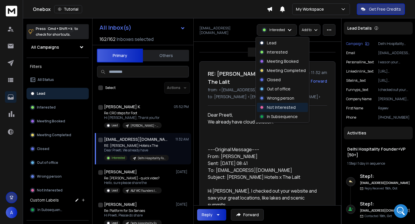
click at [278, 106] on p "Not Interested" at bounding box center [281, 108] width 29 height 6
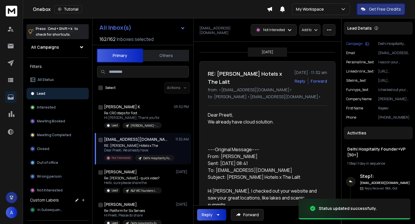
click at [357, 44] on p "Campaign" at bounding box center [354, 43] width 17 height 5
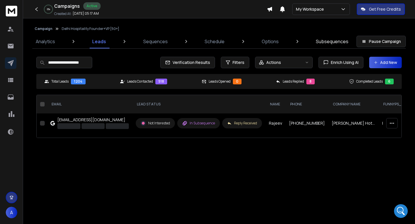
click at [329, 46] on link "Subsequences" at bounding box center [331, 42] width 39 height 14
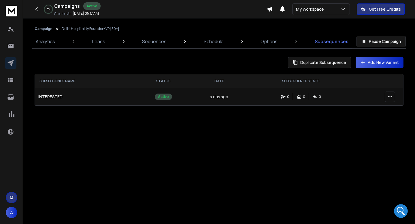
click at [100, 98] on td "INTERESTED" at bounding box center [85, 96] width 101 height 17
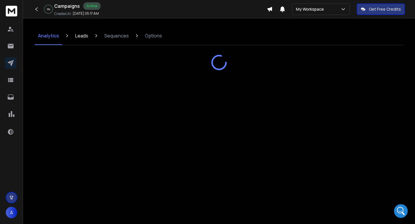
click at [78, 36] on p "Leads" at bounding box center [81, 35] width 13 height 7
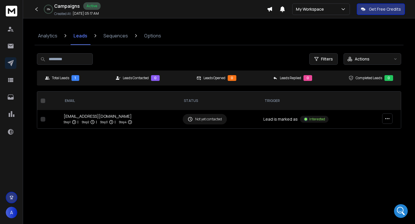
click at [387, 117] on icon "button" at bounding box center [386, 118] width 5 height 5
click at [373, 130] on p "Remove Lead" at bounding box center [377, 131] width 26 height 6
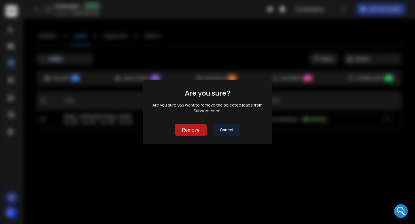
click at [201, 131] on button "Remove" at bounding box center [191, 130] width 32 height 12
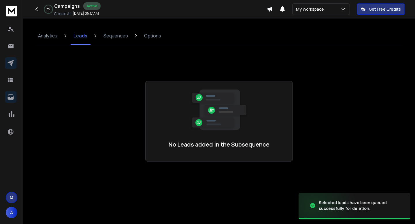
click at [10, 98] on icon at bounding box center [10, 96] width 6 height 5
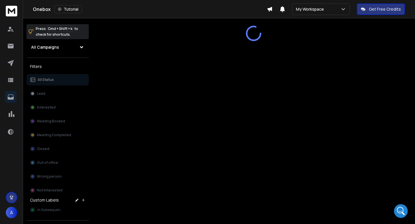
click at [50, 93] on div "All Status Lead Interested Meeting Booked Meeting Completed Closed Out of offic…" at bounding box center [57, 135] width 62 height 122
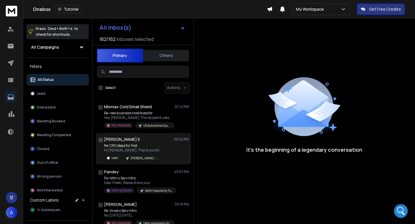
click at [155, 145] on p "Re: CRO steps for Foot" at bounding box center [133, 145] width 58 height 5
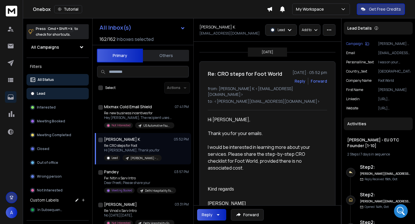
click at [53, 97] on button "Lead" at bounding box center [57, 94] width 62 height 12
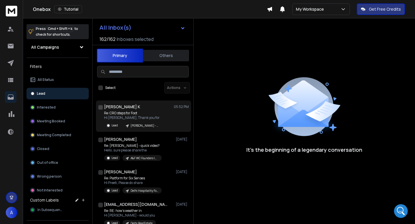
click at [157, 119] on p "Hi [PERSON_NAME], Thank you for" at bounding box center [133, 117] width 58 height 5
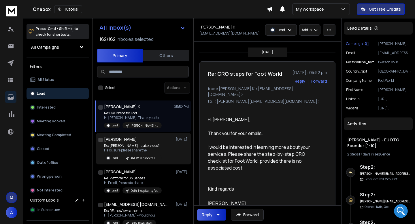
click at [150, 140] on div "[PERSON_NAME] [DATE]" at bounding box center [146, 139] width 85 height 6
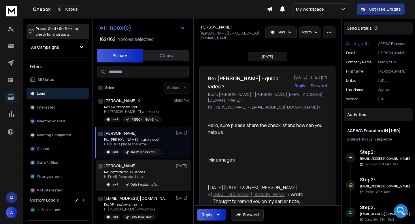
scroll to position [8, 0]
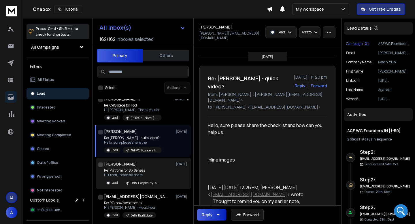
click at [164, 175] on div "Re: Platform for Six Senses Hi Preeti, Please do share Lead Delhi Hospitality F…" at bounding box center [146, 177] width 85 height 18
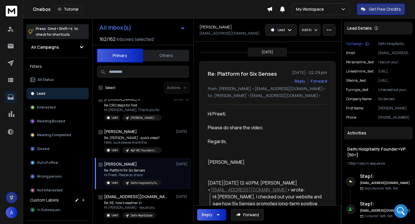
click at [286, 35] on div "Lead" at bounding box center [280, 29] width 31 height 11
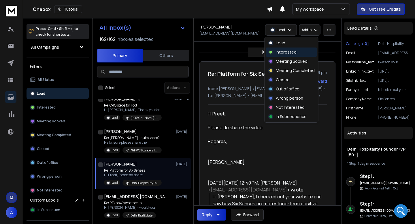
click at [286, 54] on p "Interested" at bounding box center [286, 52] width 21 height 6
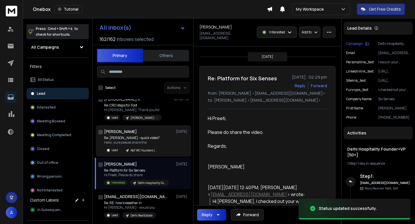
scroll to position [38, 0]
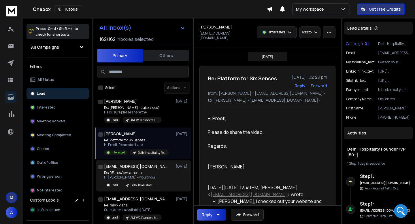
click at [154, 169] on h1 "[EMAIL_ADDRESS][DOMAIN_NAME]" at bounding box center [135, 167] width 63 height 6
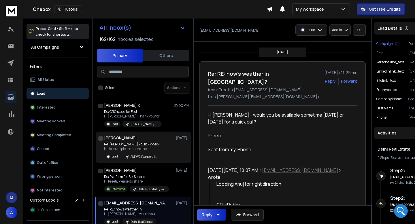
scroll to position [0, 0]
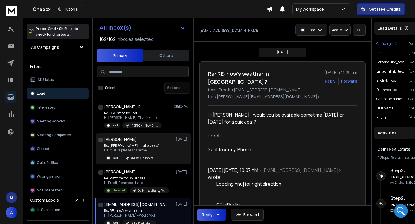
click at [160, 148] on p "Re: [PERSON_NAME] - quick video?" at bounding box center [133, 145] width 58 height 5
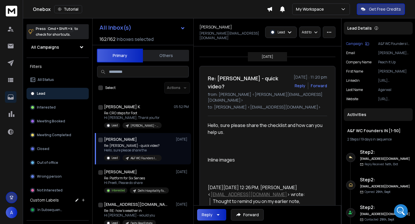
click at [357, 45] on p "Campaign" at bounding box center [354, 43] width 17 height 5
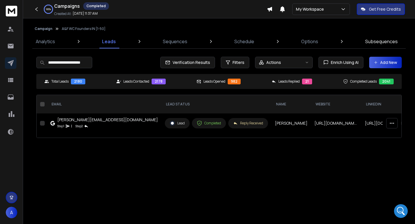
click at [371, 41] on p "Subsequences" at bounding box center [381, 41] width 33 height 7
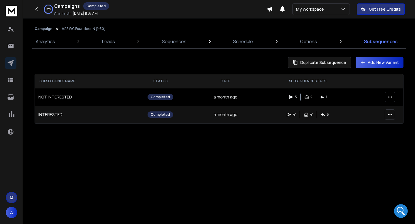
click at [122, 115] on td "INTERESTED" at bounding box center [81, 115] width 92 height 18
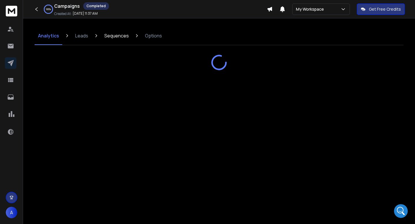
click at [107, 39] on p "Sequences" at bounding box center [116, 35] width 24 height 7
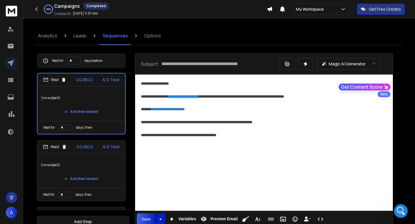
click at [91, 103] on p "(no subject)" at bounding box center [81, 98] width 81 height 16
click at [37, 11] on icon at bounding box center [36, 9] width 5 height 5
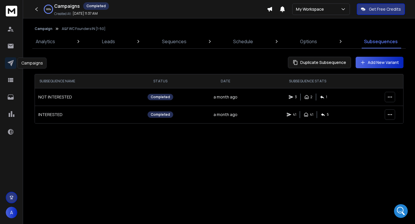
click at [12, 68] on link at bounding box center [11, 63] width 12 height 12
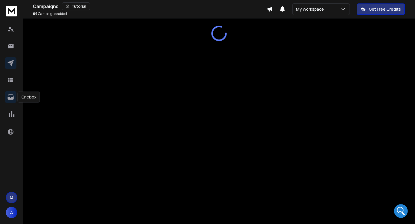
click at [10, 96] on icon at bounding box center [10, 97] width 7 height 7
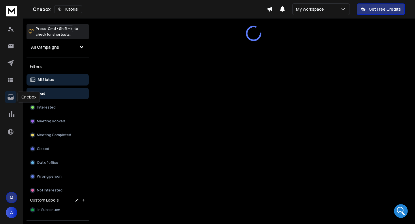
click at [56, 95] on button "Lead" at bounding box center [57, 94] width 62 height 12
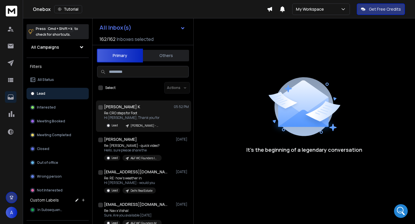
click at [148, 119] on p "Hi [PERSON_NAME], Thank you for" at bounding box center [133, 117] width 58 height 5
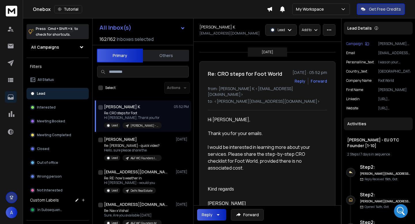
click at [284, 31] on p "Lead" at bounding box center [280, 30] width 7 height 5
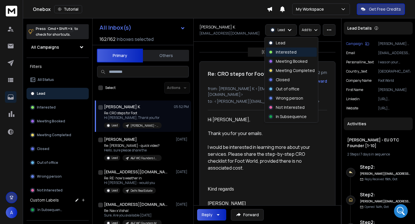
click at [286, 56] on div "Interested" at bounding box center [291, 52] width 51 height 9
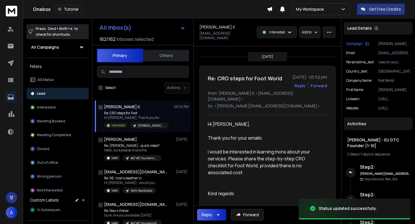
click at [355, 45] on p "Campaign" at bounding box center [354, 43] width 17 height 5
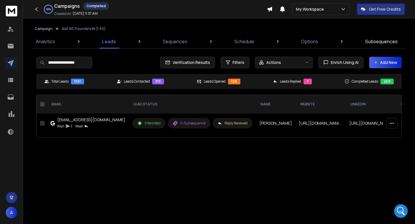
click at [370, 43] on p "Subsequences" at bounding box center [381, 41] width 33 height 7
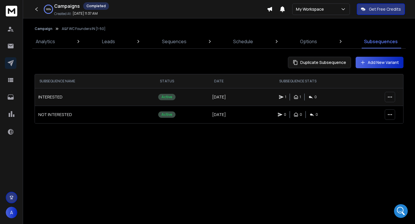
click at [75, 98] on td "INTERESTED" at bounding box center [87, 97] width 104 height 18
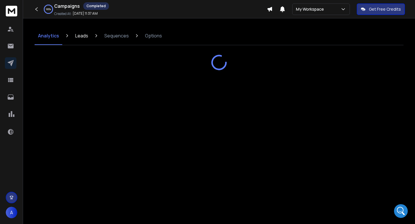
click at [83, 40] on link "Leads" at bounding box center [82, 35] width 20 height 18
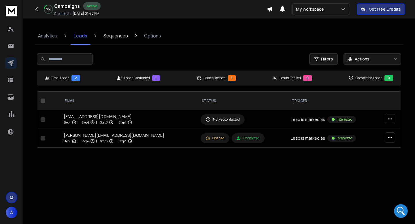
click at [111, 35] on p "Sequences" at bounding box center [115, 35] width 24 height 7
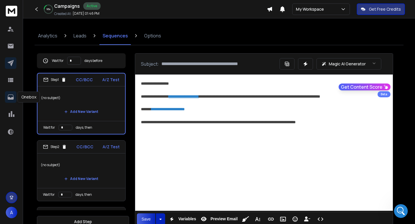
click at [10, 95] on icon at bounding box center [10, 97] width 7 height 7
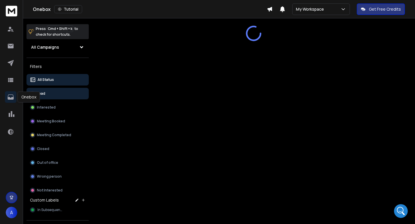
click at [43, 90] on button "Lead" at bounding box center [57, 94] width 62 height 12
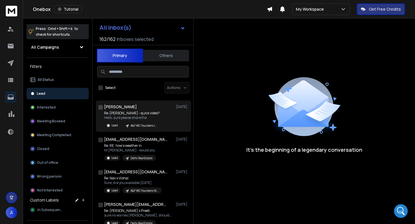
click at [132, 118] on p "Hello, sure please share the" at bounding box center [133, 117] width 58 height 5
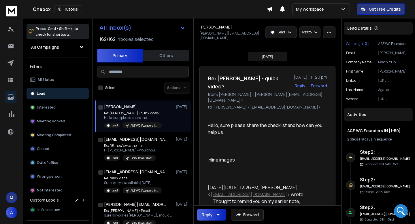
click at [283, 30] on p "Lead" at bounding box center [280, 32] width 7 height 5
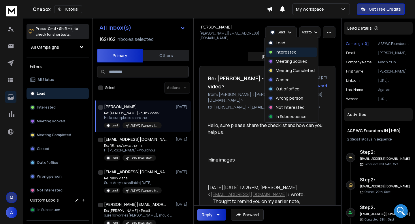
click at [286, 52] on p "Interested" at bounding box center [286, 52] width 21 height 6
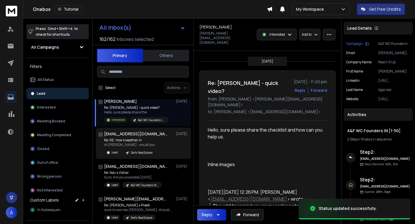
scroll to position [6, 0]
click at [154, 140] on p "Re: RE: how's weather in" at bounding box center [130, 140] width 52 height 5
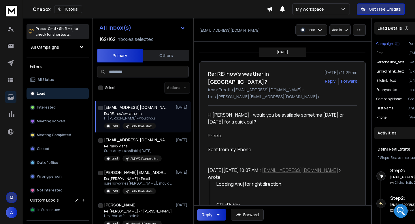
scroll to position [46, 0]
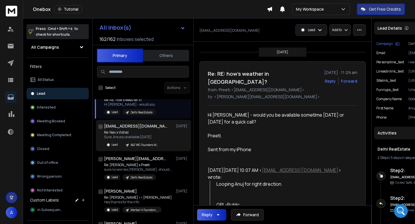
click at [154, 142] on div "A&F WC Founders ME [1-50]" at bounding box center [141, 145] width 39 height 6
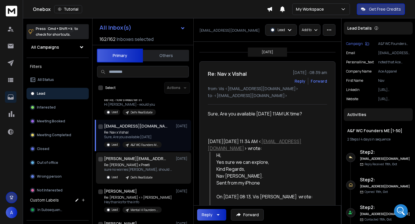
click at [147, 167] on p "sure no worries [PERSON_NAME], should we" at bounding box center [138, 169] width 69 height 5
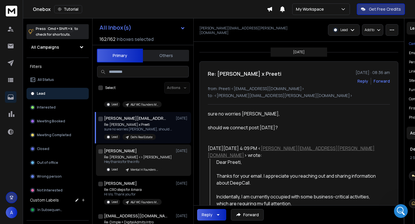
scroll to position [86, 0]
click at [152, 164] on div "Re: [PERSON_NAME] <> [PERSON_NAME] thanks for the info Lead Mental H Founders […" at bounding box center [138, 164] width 68 height 18
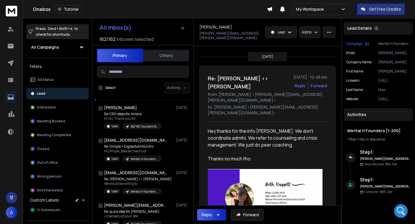
scroll to position [0, 0]
